Goal: Communication & Community: Answer question/provide support

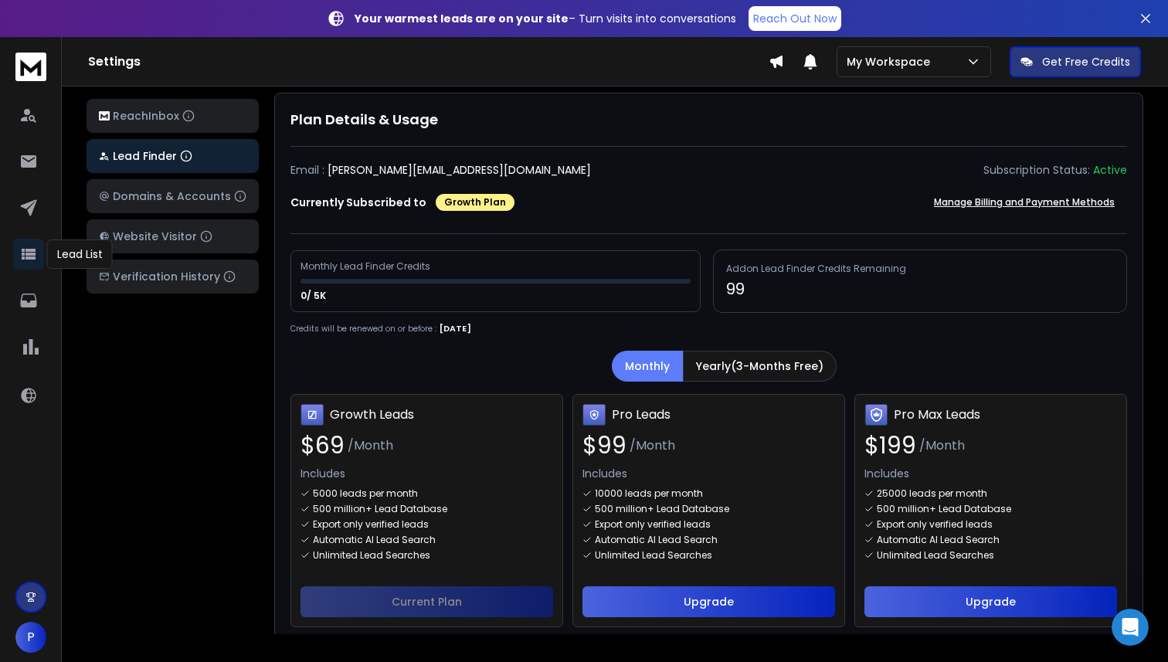
click at [29, 255] on icon at bounding box center [29, 254] width 14 height 11
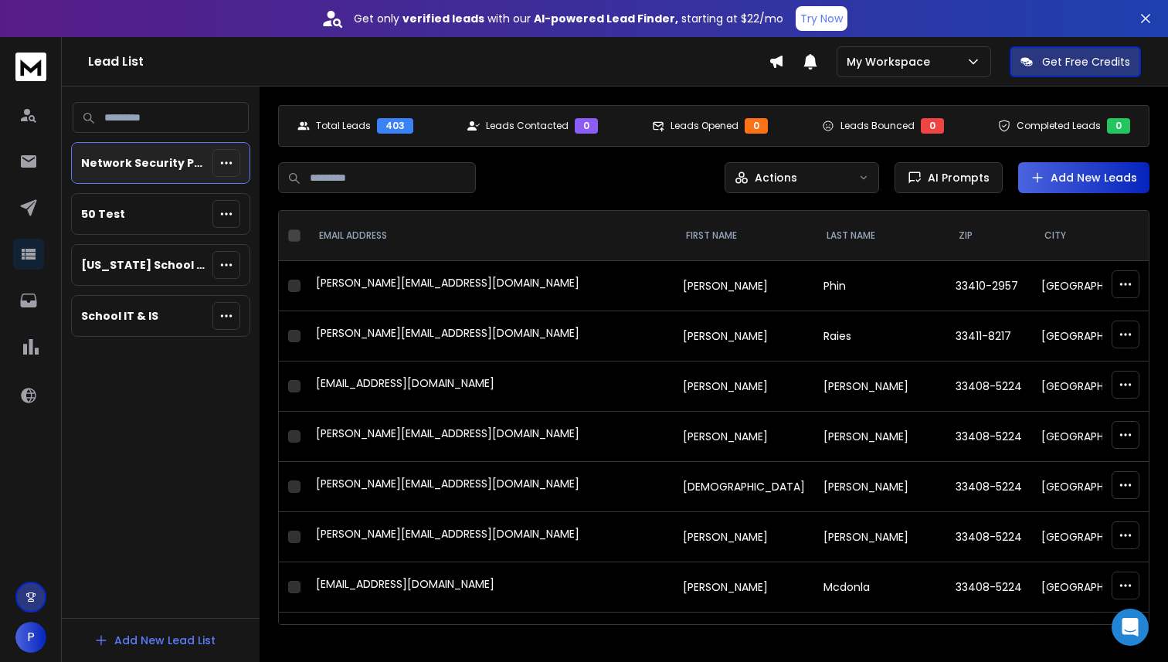
click at [142, 315] on p "School IT & IS" at bounding box center [119, 315] width 77 height 15
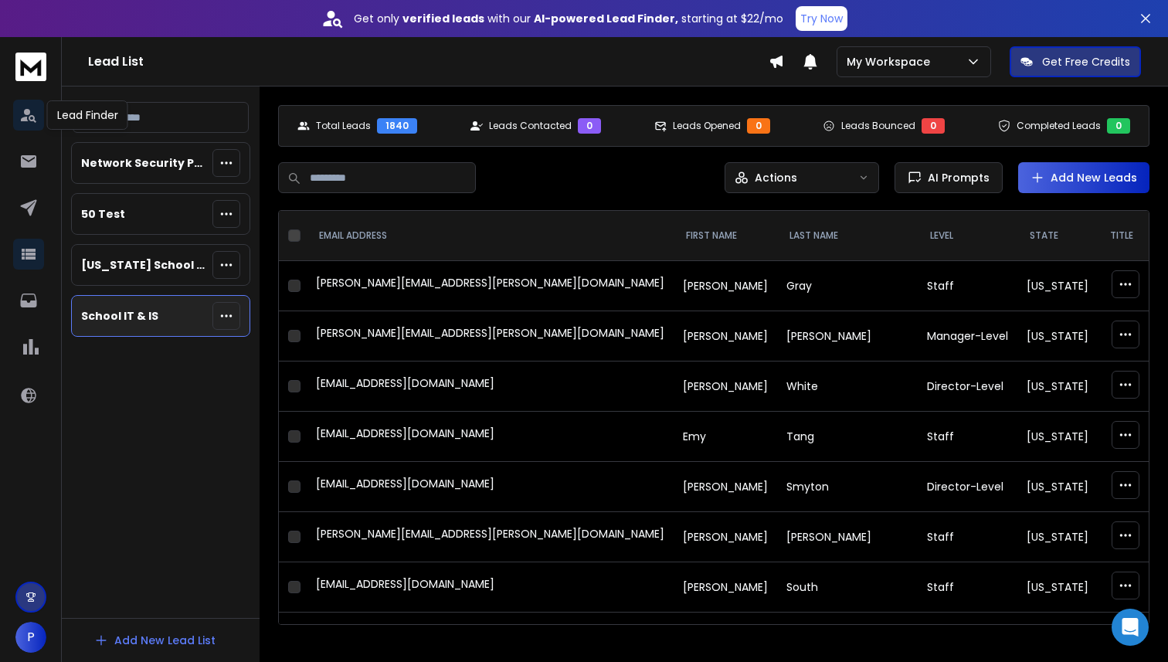
click at [31, 114] on icon at bounding box center [28, 115] width 19 height 19
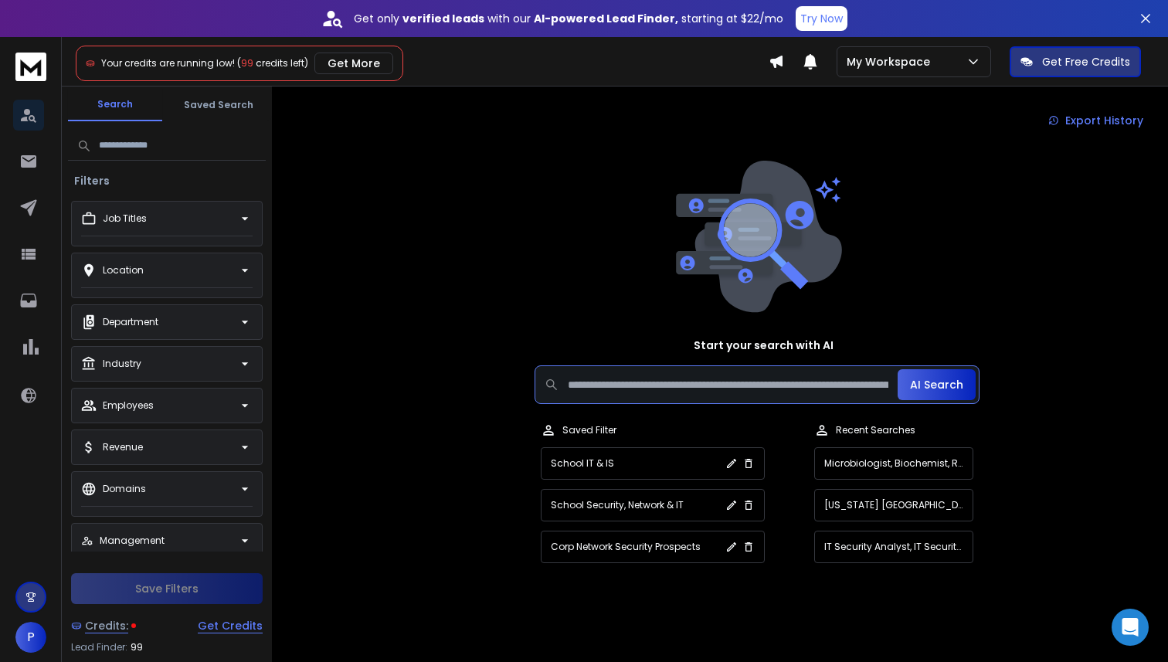
click at [113, 626] on span "Credits:" at bounding box center [106, 625] width 43 height 15
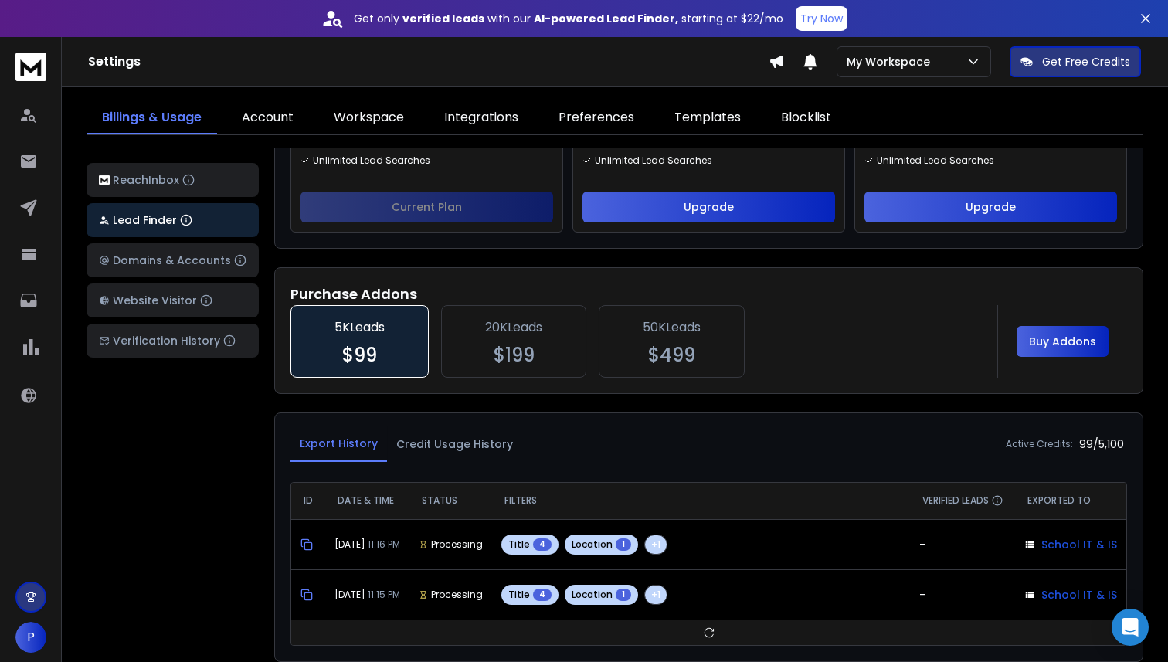
scroll to position [435, 0]
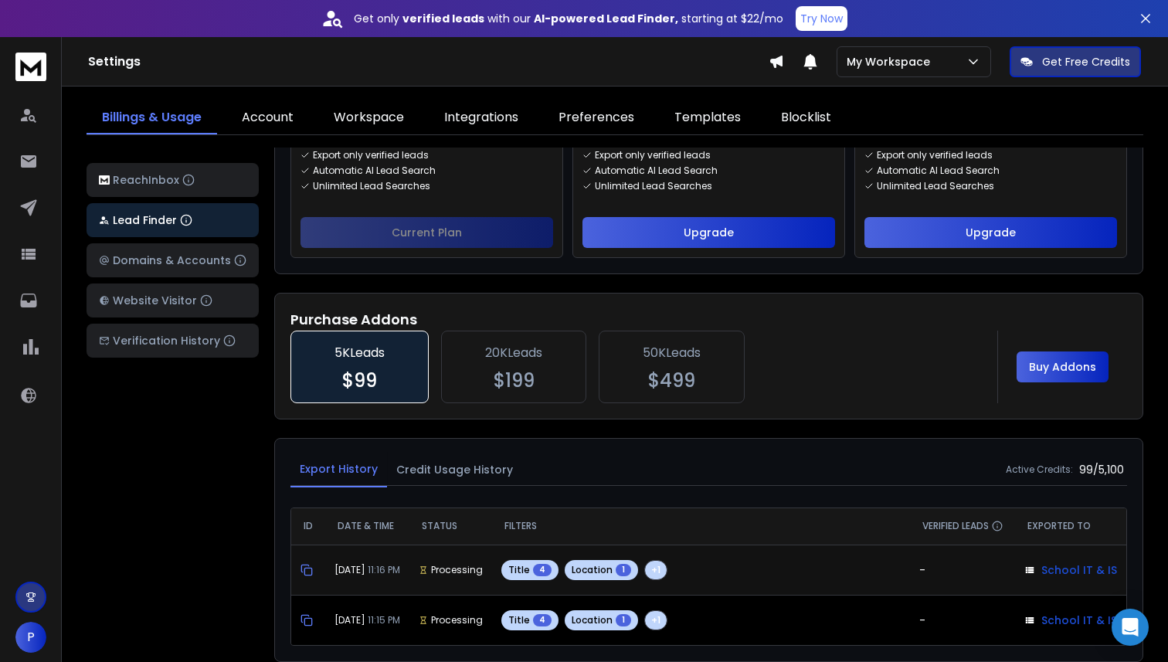
click at [453, 568] on span "processing" at bounding box center [457, 570] width 52 height 12
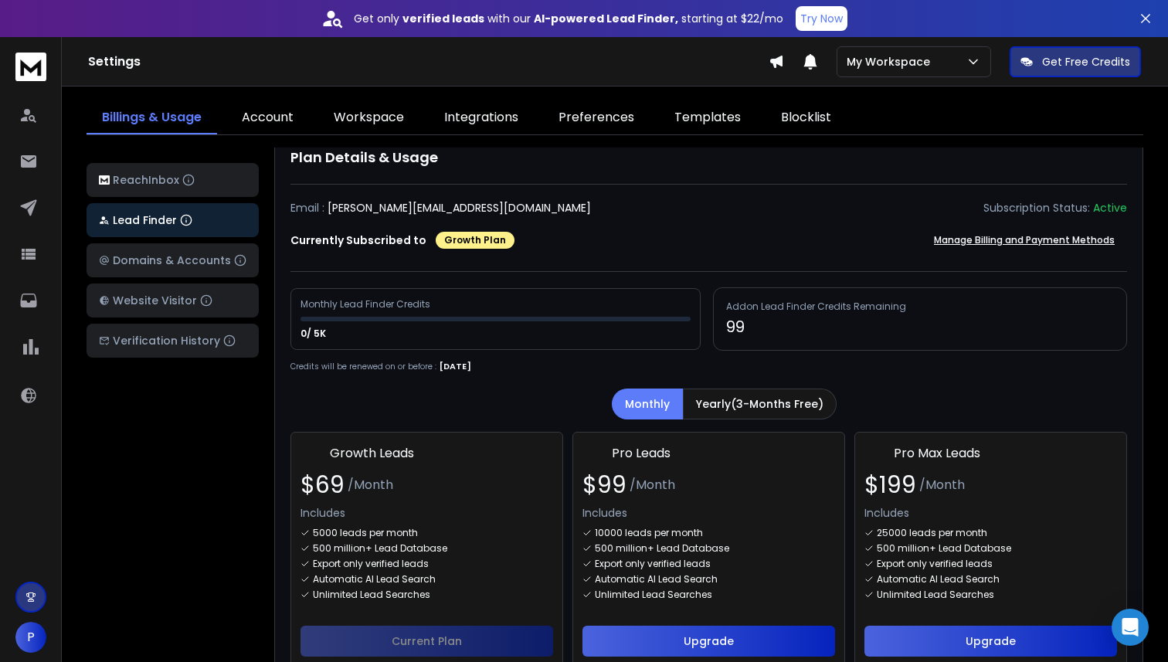
scroll to position [0, 0]
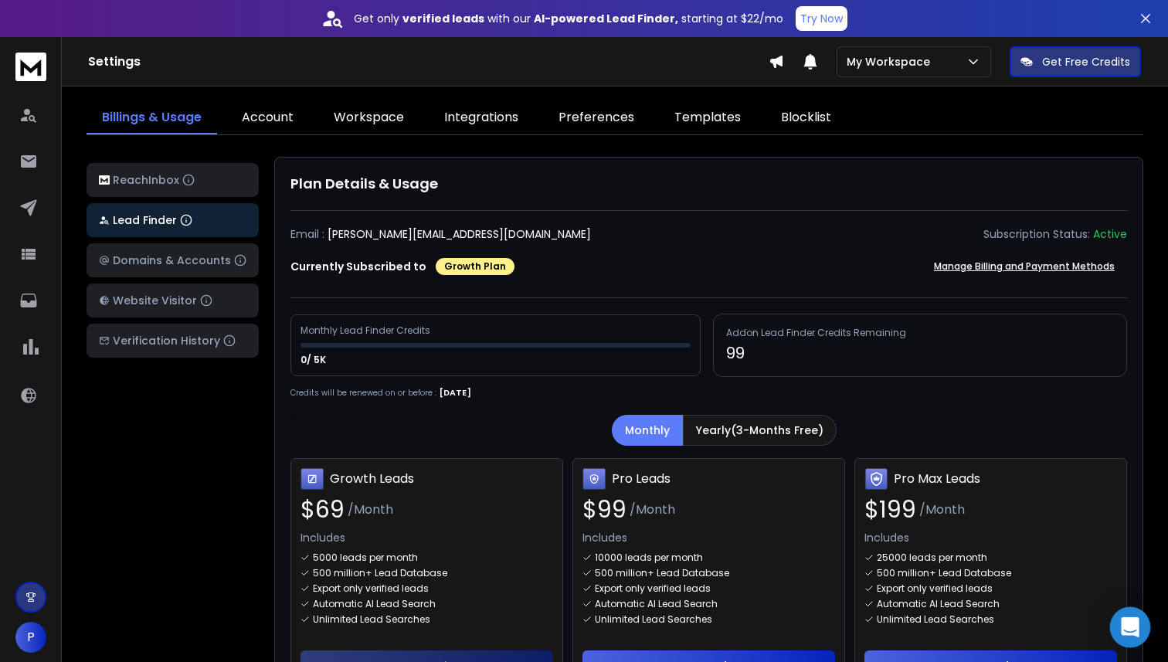
click at [1128, 623] on icon "Open Intercom Messenger" at bounding box center [1129, 627] width 18 height 20
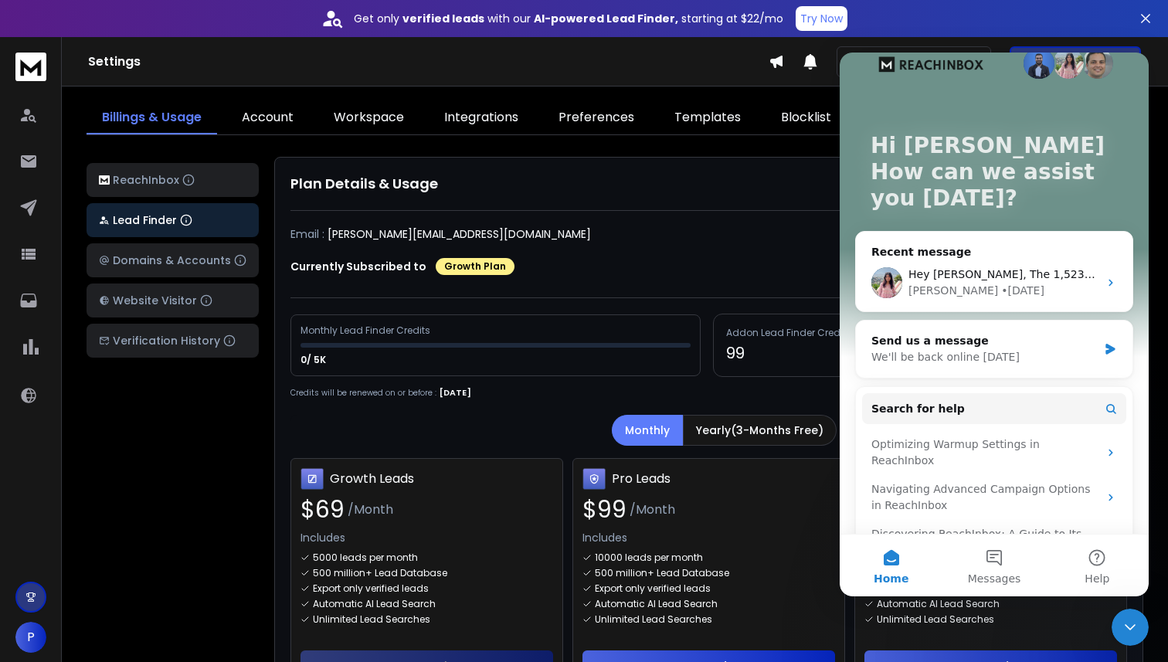
scroll to position [30, 0]
click at [1014, 286] on div "Lakshita • 1d ago" at bounding box center [1003, 290] width 190 height 16
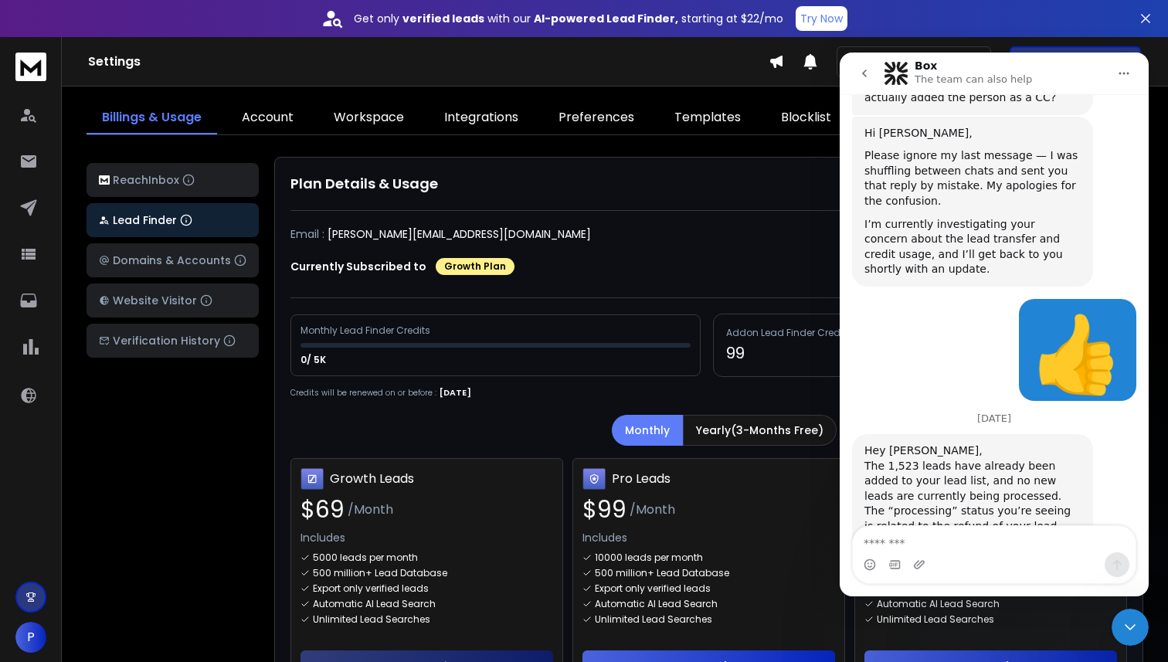
scroll to position [1429, 0]
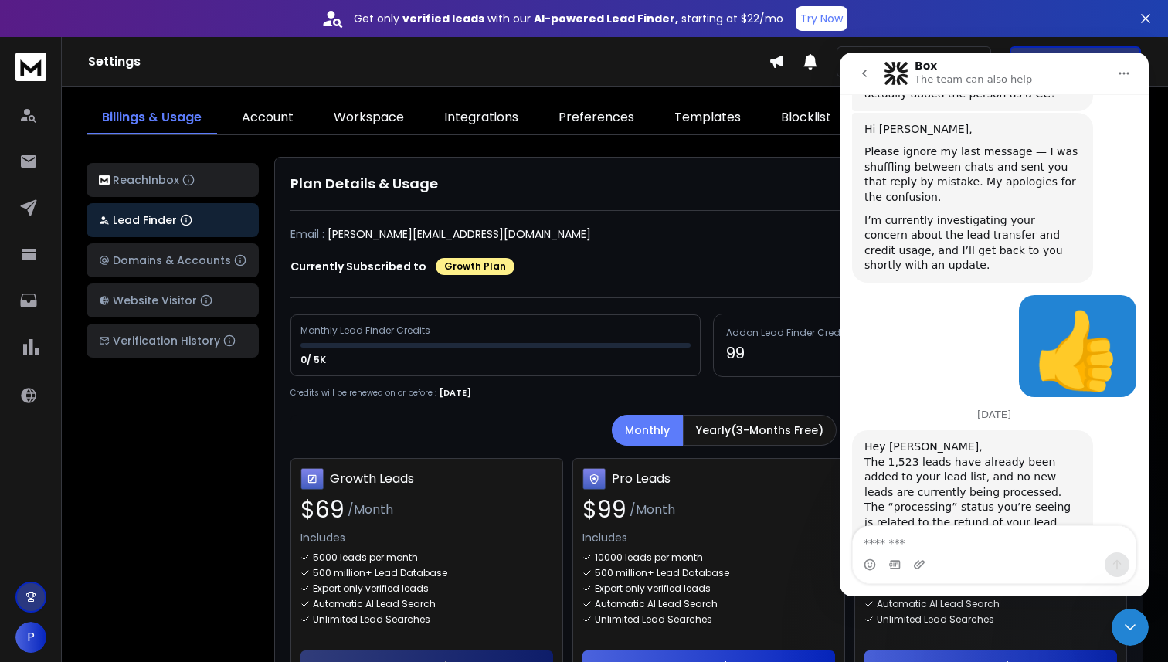
click at [873, 547] on textarea "Message…" at bounding box center [994, 539] width 283 height 26
type textarea "*"
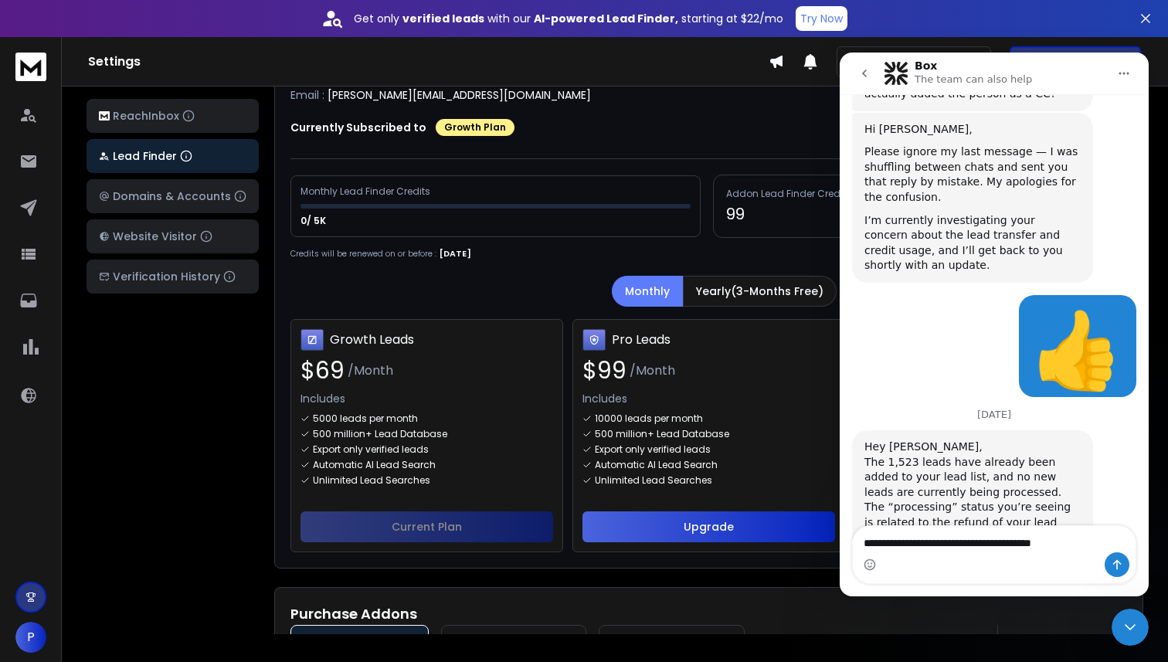
scroll to position [0, 0]
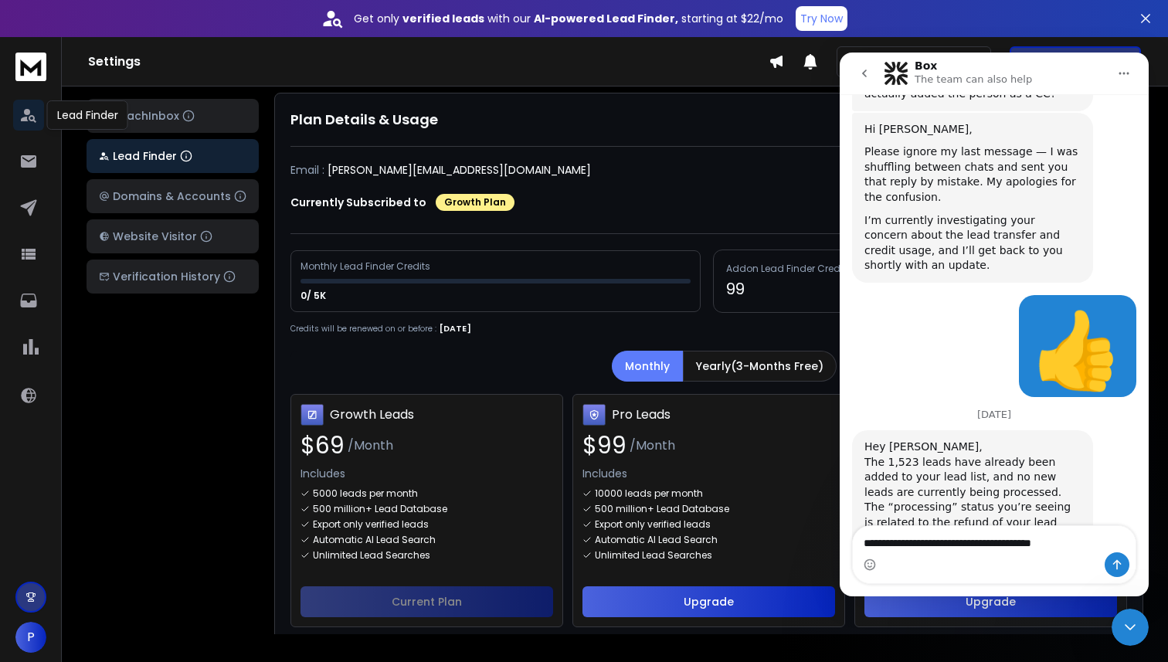
click at [25, 114] on icon at bounding box center [28, 115] width 19 height 19
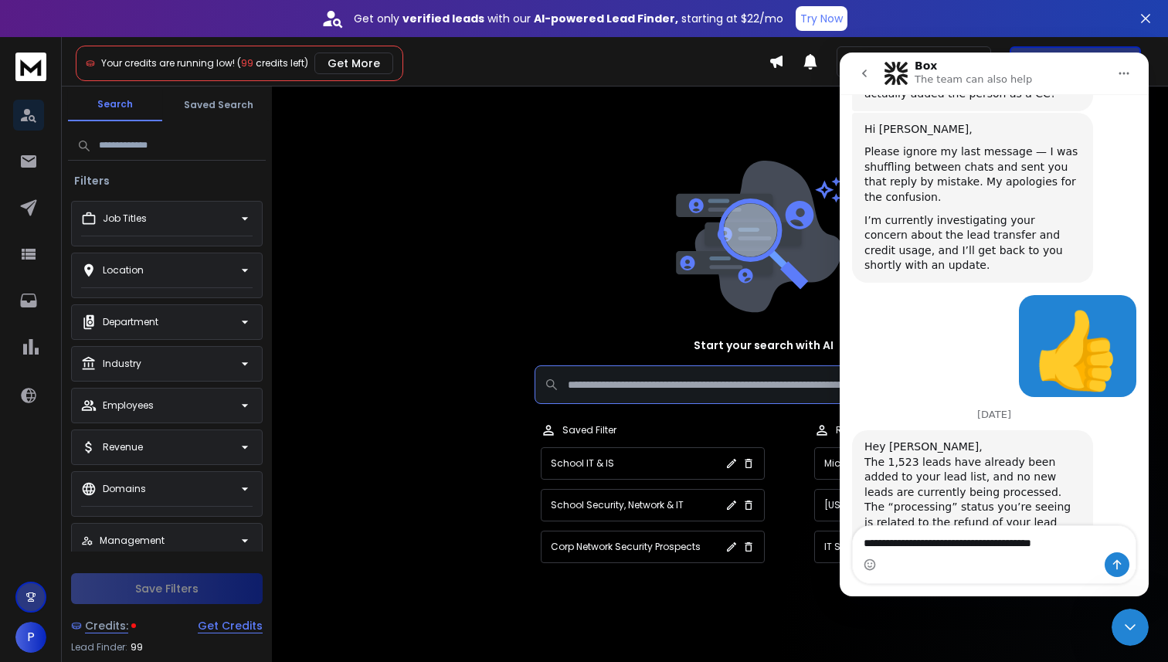
click at [112, 627] on span "Credits:" at bounding box center [106, 625] width 43 height 15
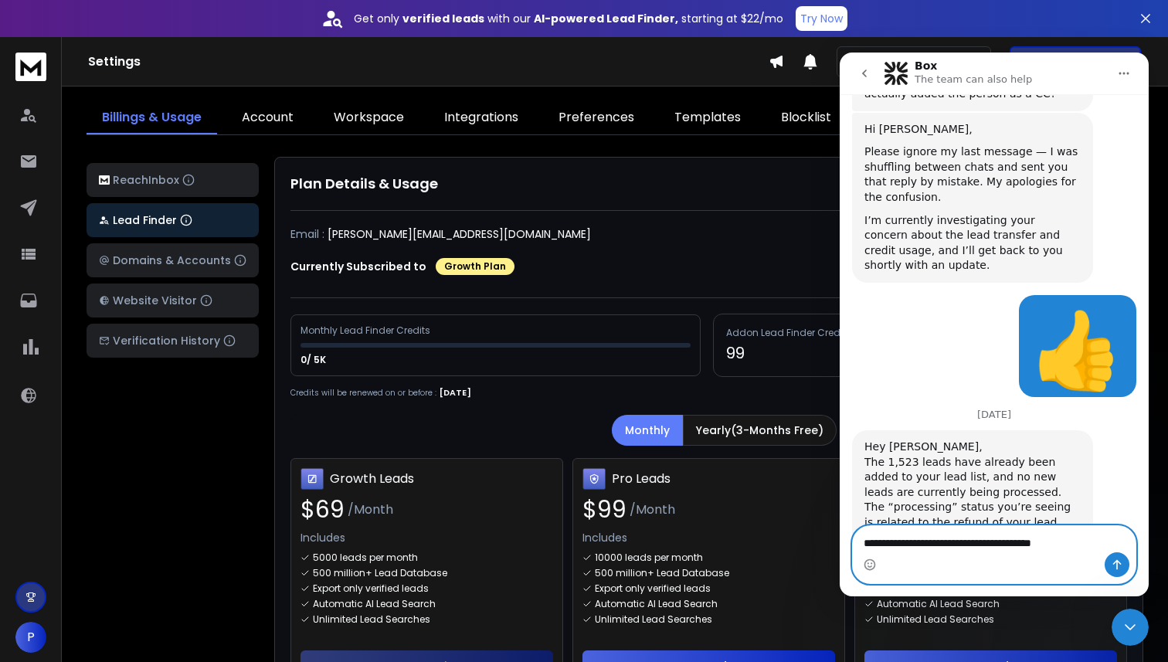
click at [1087, 544] on textarea "**********" at bounding box center [994, 539] width 283 height 26
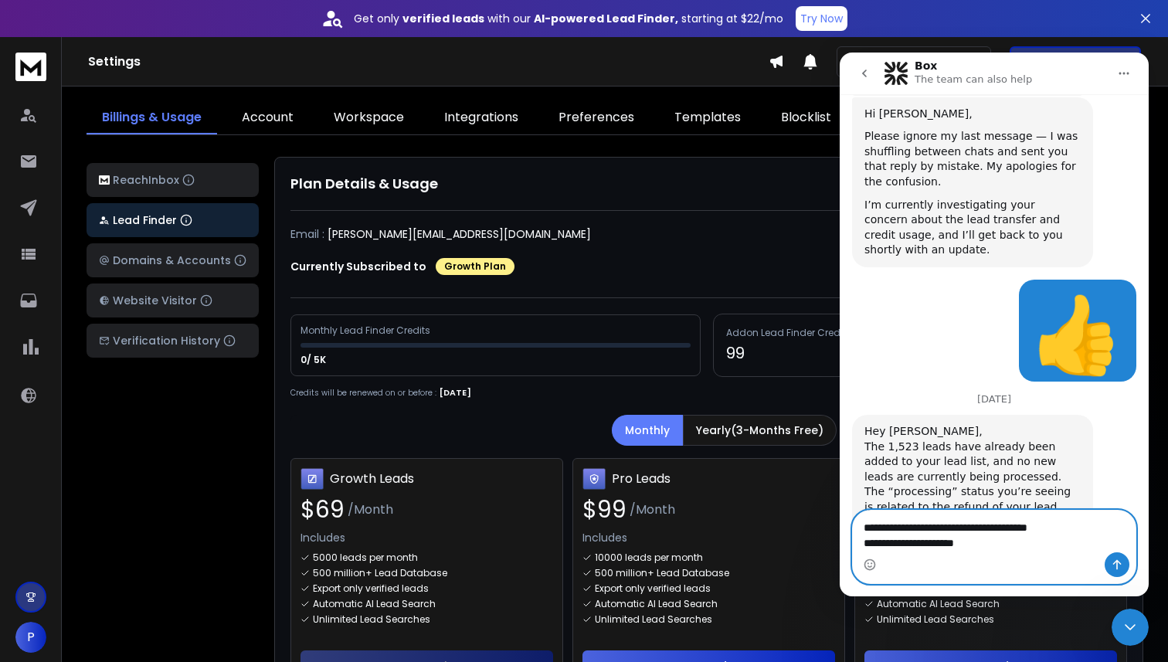
type textarea "**********"
click at [1117, 562] on icon "Send a message…" at bounding box center [1116, 564] width 12 height 12
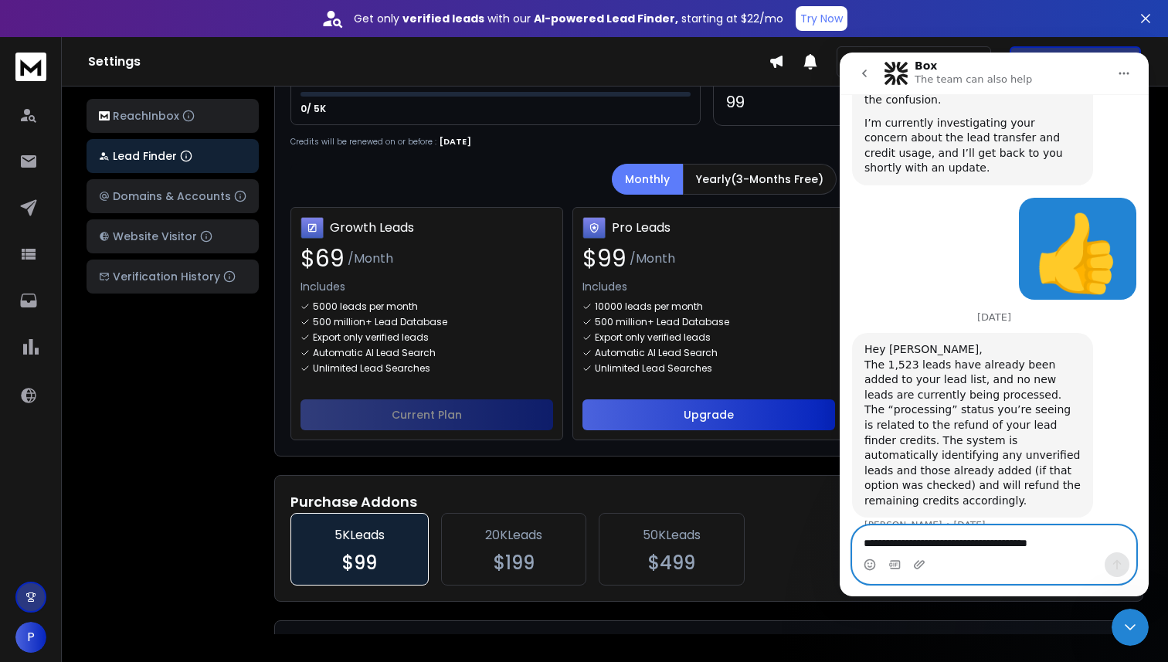
scroll to position [181, 0]
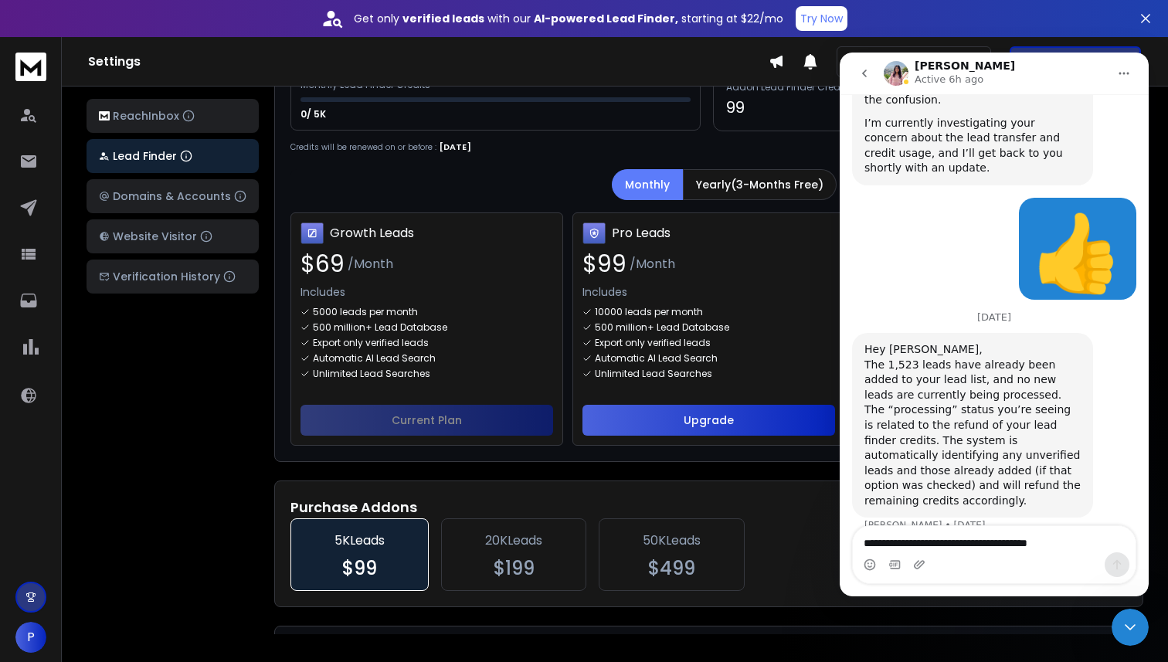
click at [1146, 15] on icon at bounding box center [1145, 19] width 14 height 14
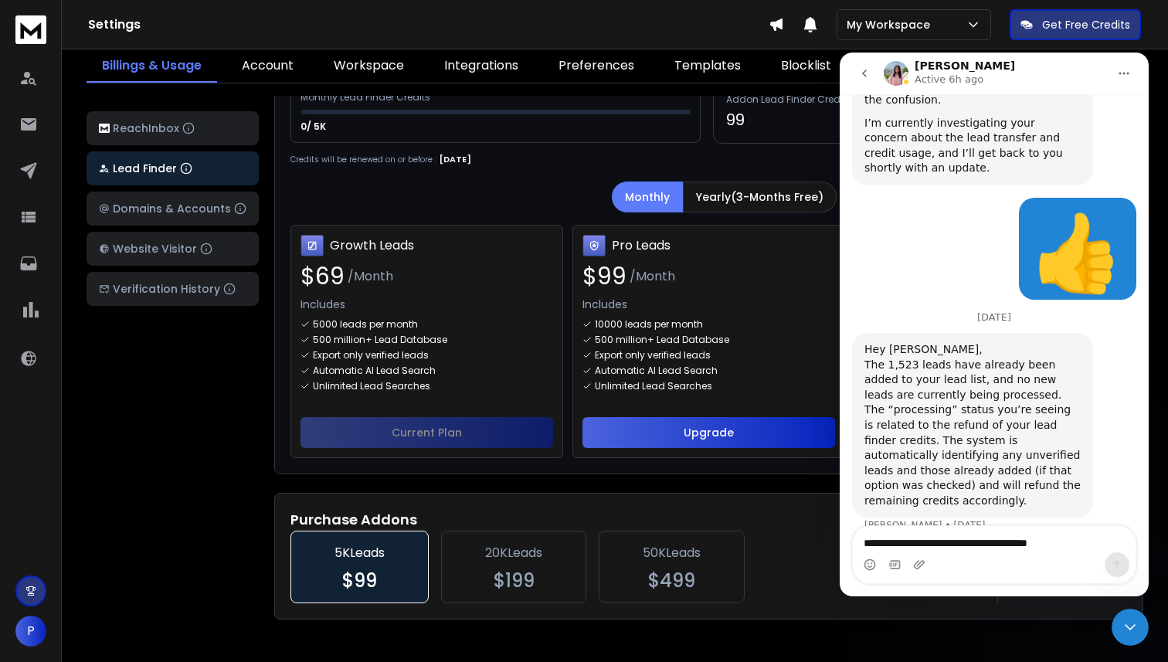
click at [43, 33] on img at bounding box center [30, 29] width 31 height 29
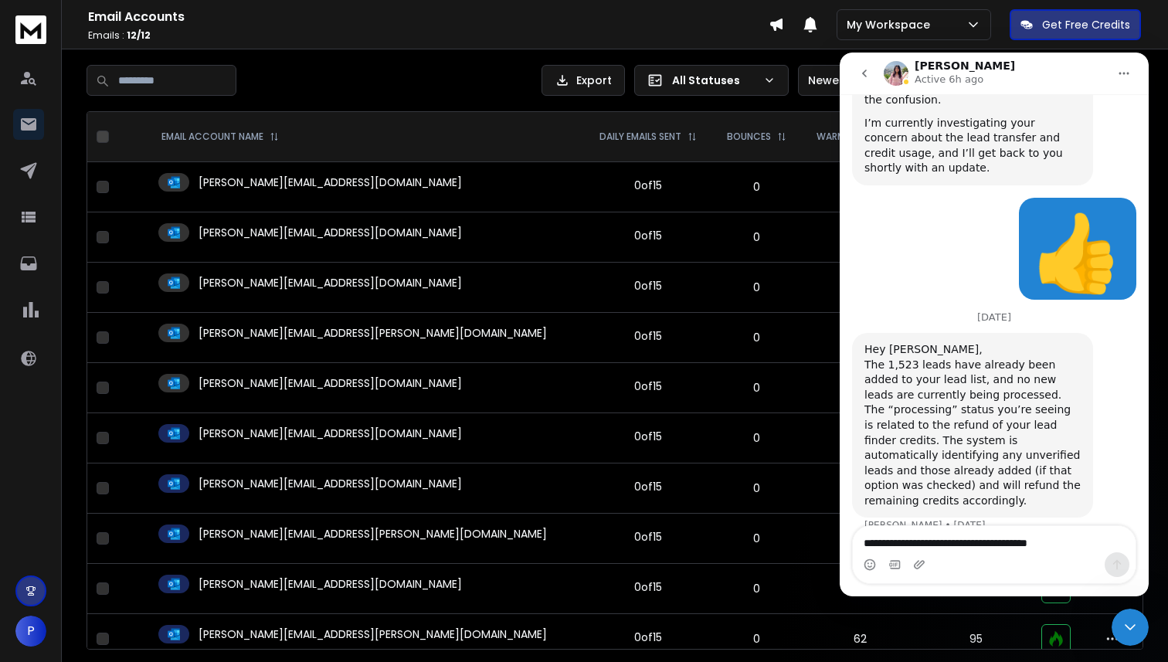
click at [1134, 628] on icon "Close Intercom Messenger" at bounding box center [1129, 627] width 19 height 19
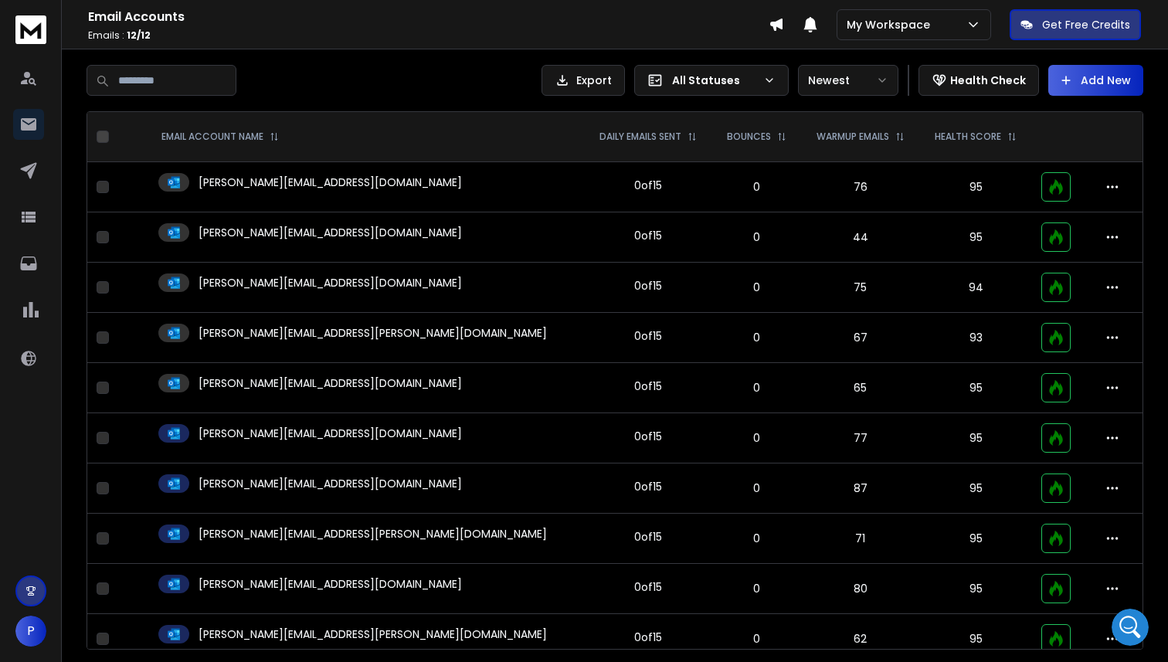
scroll to position [1527, 0]
